Goal: Task Accomplishment & Management: Use online tool/utility

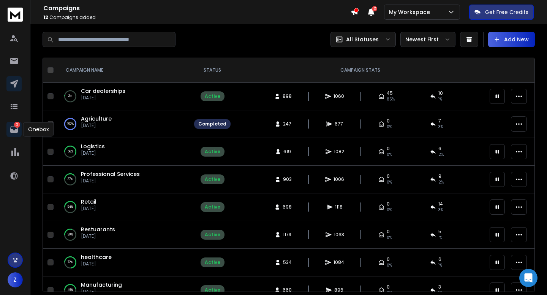
click at [16, 130] on icon at bounding box center [14, 129] width 8 height 7
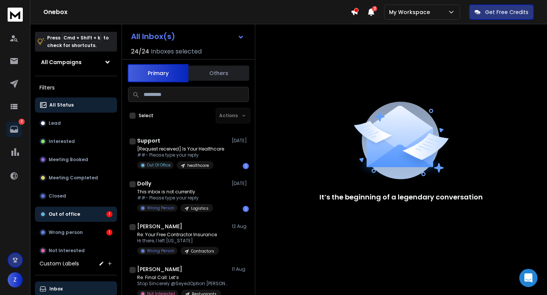
click at [73, 216] on p "Out of office" at bounding box center [65, 215] width 32 height 6
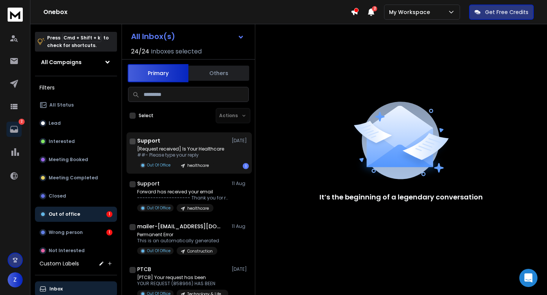
click at [177, 151] on p "[Request received] Is Your Healthcare" at bounding box center [180, 149] width 87 height 6
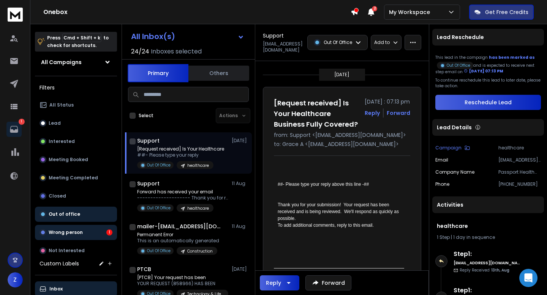
click at [84, 234] on button "Wrong person 1" at bounding box center [76, 232] width 82 height 15
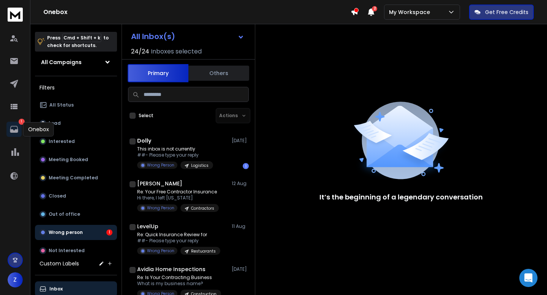
click at [14, 128] on icon at bounding box center [13, 129] width 9 height 9
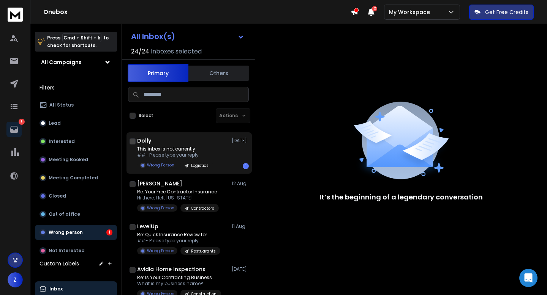
click at [184, 159] on div "This inbox is not currently ##- Please type your reply Wrong Person Logistics" at bounding box center [175, 157] width 76 height 23
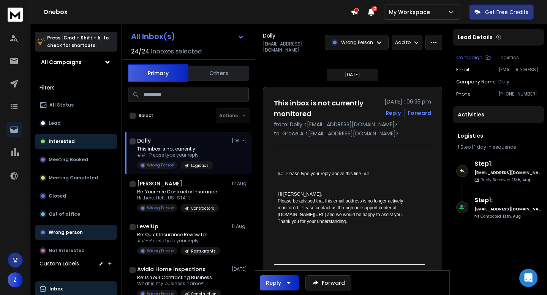
click at [59, 142] on p "Interested" at bounding box center [62, 142] width 26 height 6
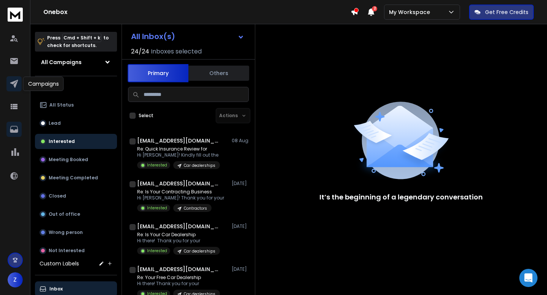
click at [15, 84] on icon at bounding box center [14, 84] width 8 height 8
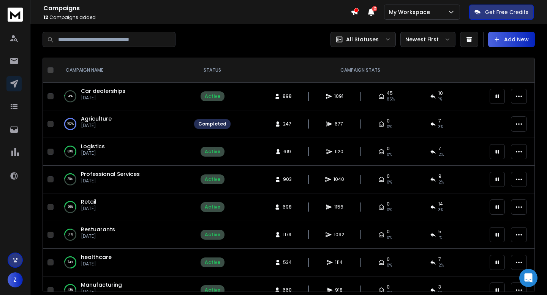
click at [515, 123] on icon "button" at bounding box center [519, 124] width 8 height 8
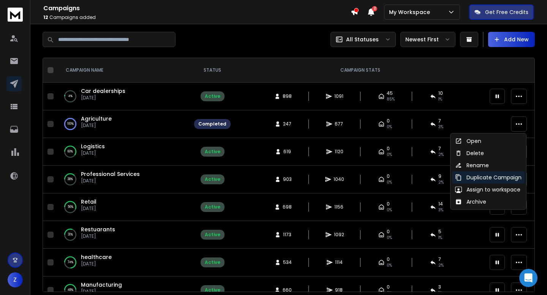
click at [489, 175] on div "Duplicate Campaign" at bounding box center [488, 178] width 66 height 8
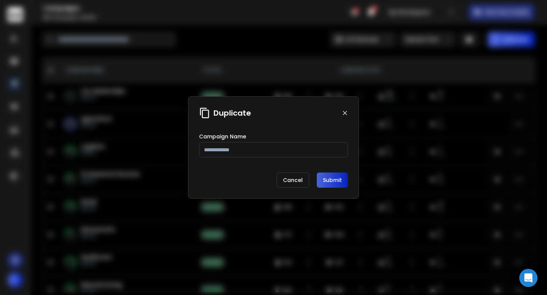
click at [278, 149] on input "text" at bounding box center [273, 149] width 149 height 15
type input "**********"
click at [328, 182] on button "Submit" at bounding box center [332, 180] width 31 height 15
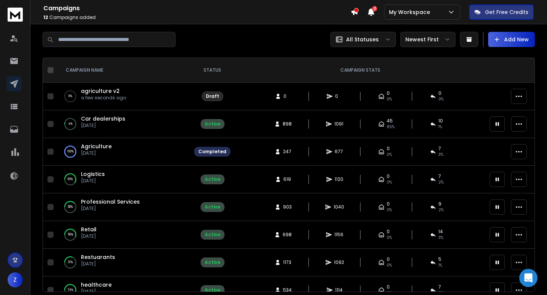
click at [126, 90] on div "0 % agriculture v2 a few seconds ago" at bounding box center [123, 96] width 118 height 18
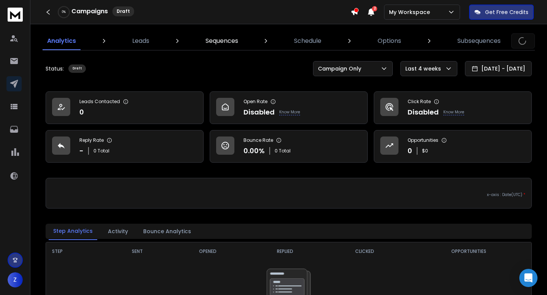
click at [223, 39] on p "Sequences" at bounding box center [221, 40] width 33 height 9
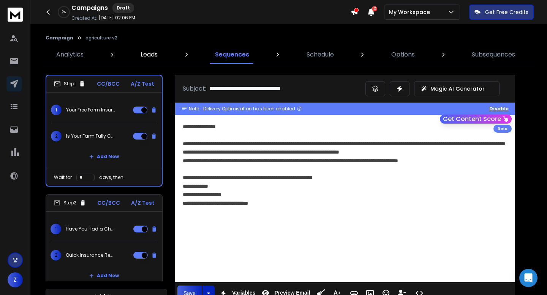
click at [141, 52] on p "Leads" at bounding box center [149, 54] width 17 height 9
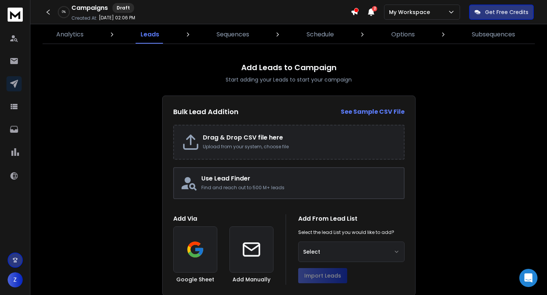
scroll to position [32, 0]
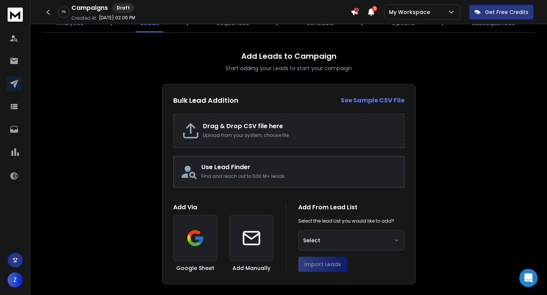
click at [331, 240] on button "Select" at bounding box center [351, 241] width 106 height 21
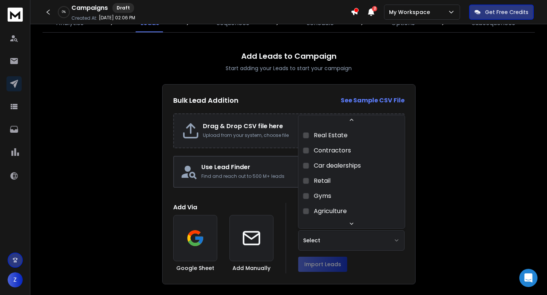
scroll to position [14, 0]
click at [325, 209] on div "Agriculture" at bounding box center [330, 211] width 33 height 9
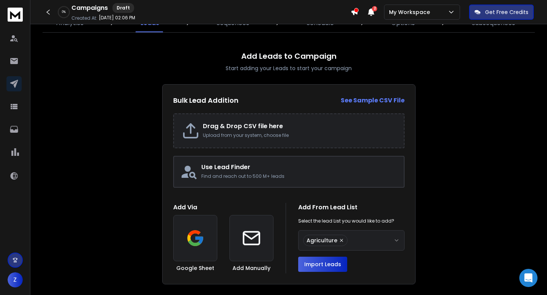
click at [318, 260] on button "Import Leads" at bounding box center [322, 264] width 49 height 15
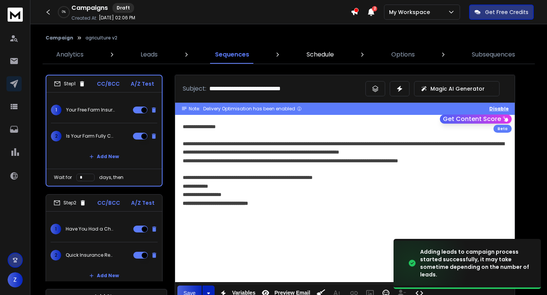
click at [324, 55] on p "Schedule" at bounding box center [320, 54] width 27 height 9
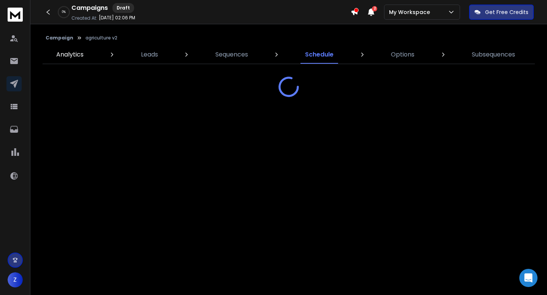
click at [67, 54] on p "Analytics" at bounding box center [69, 54] width 27 height 9
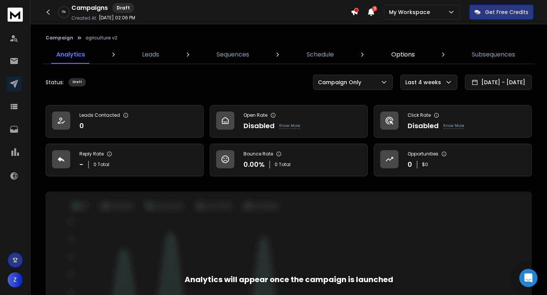
click at [406, 53] on p "Options" at bounding box center [403, 54] width 24 height 9
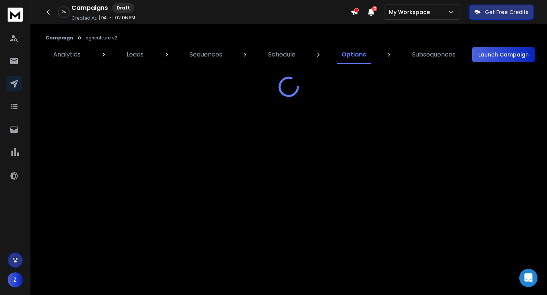
select select "*"
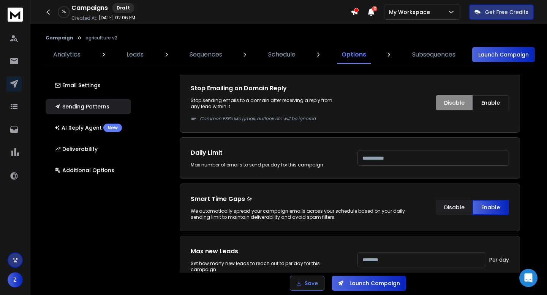
scroll to position [332, 0]
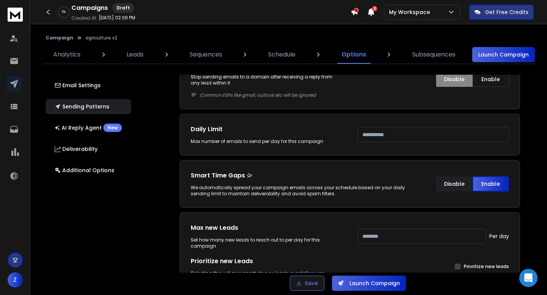
click at [365, 133] on input "***" at bounding box center [433, 134] width 152 height 15
type input "***"
click at [363, 239] on input "***" at bounding box center [421, 236] width 129 height 15
type input "***"
click at [357, 284] on button "Launch Campaign" at bounding box center [369, 283] width 74 height 15
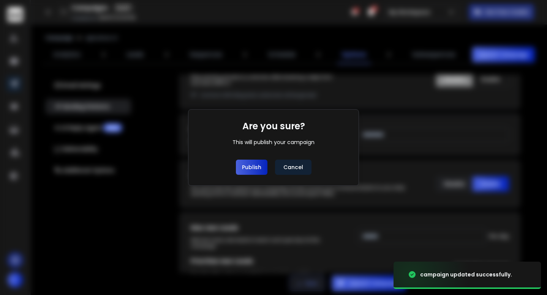
click at [253, 166] on button "Publish" at bounding box center [252, 167] width 32 height 15
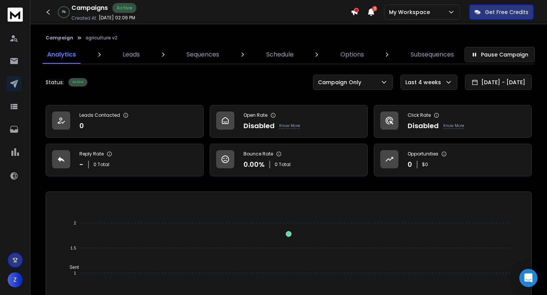
click at [16, 83] on icon at bounding box center [14, 84] width 8 height 8
